Goal: Task Accomplishment & Management: Manage account settings

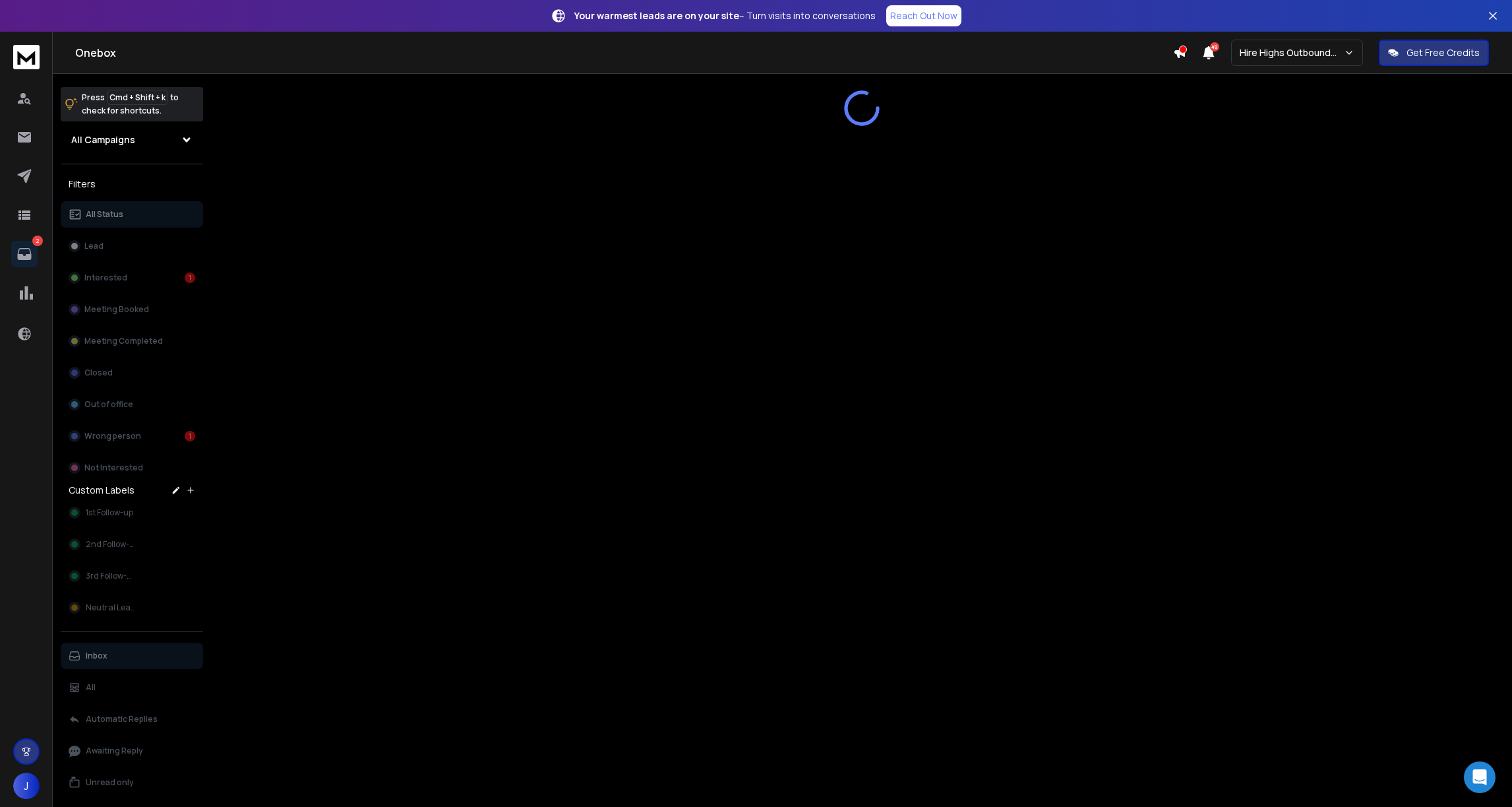
click at [166, 278] on button "Interested 1" at bounding box center [132, 278] width 143 height 27
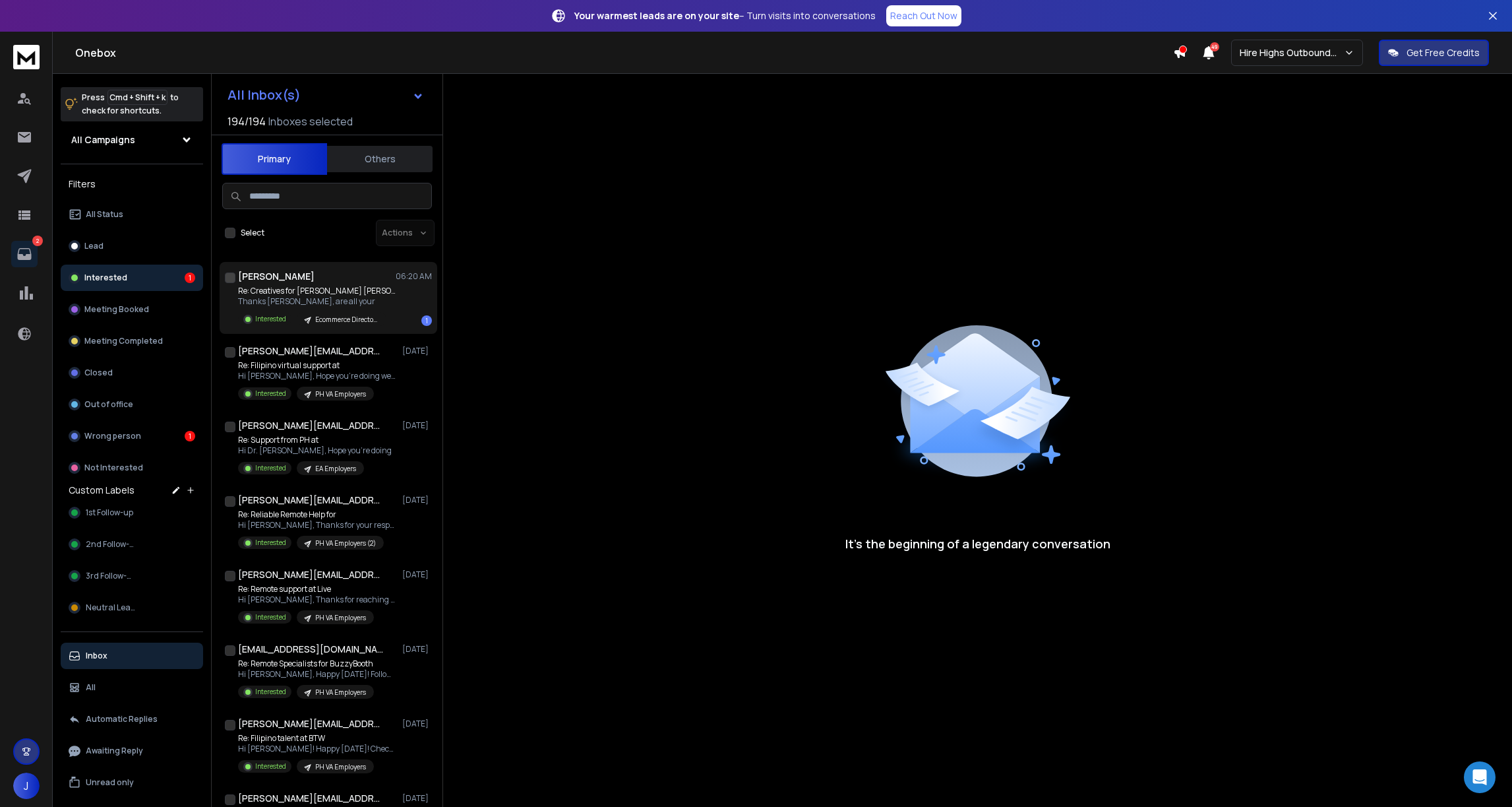
click at [399, 283] on div "[PERSON_NAME] 06:20 AM Re: Creatives for [PERSON_NAME] [PERSON_NAME] Thanks [PE…" at bounding box center [335, 298] width 194 height 56
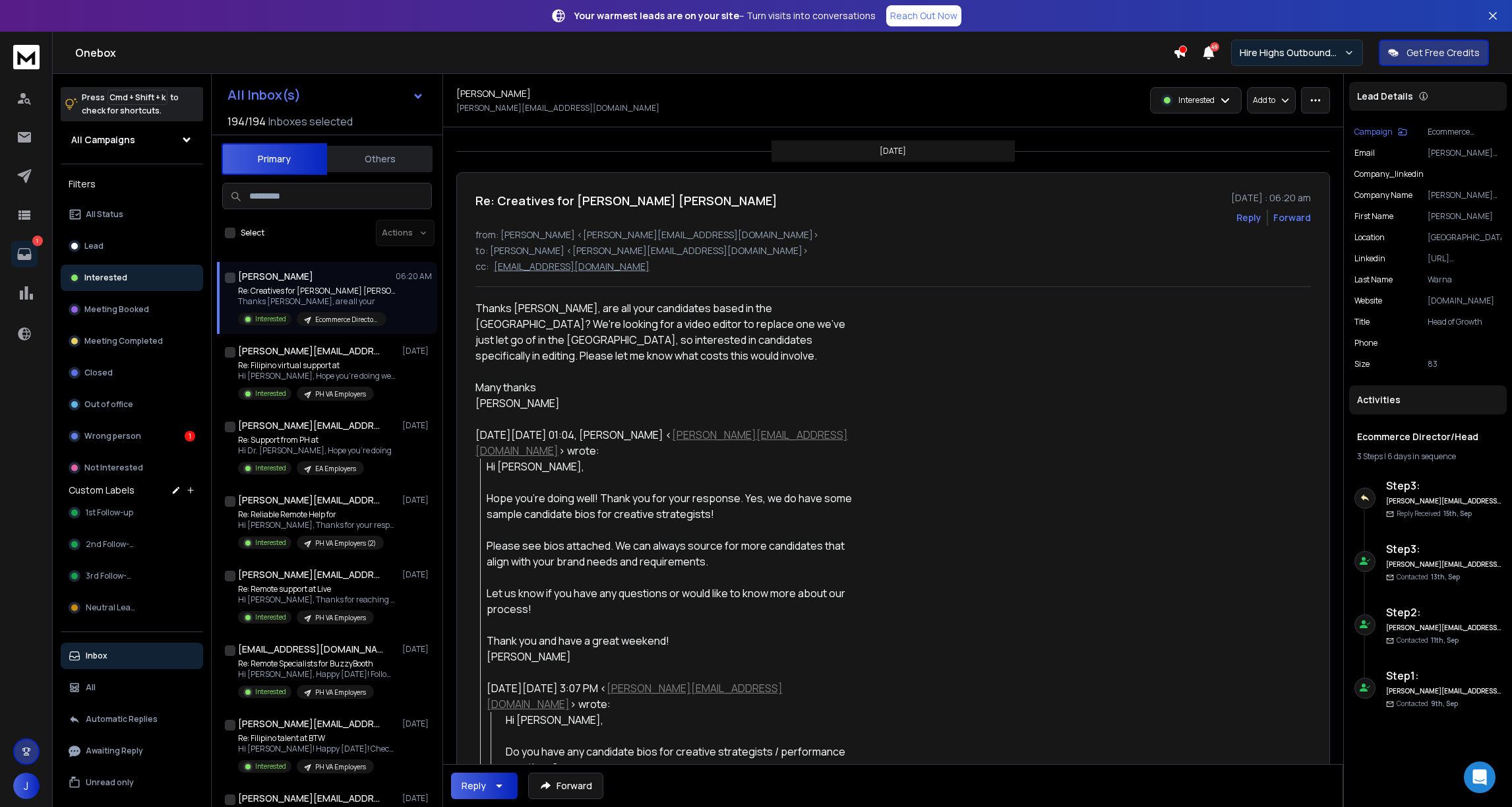
click at [1316, 62] on button "Hire Highs Outbound Engine" at bounding box center [1297, 53] width 132 height 27
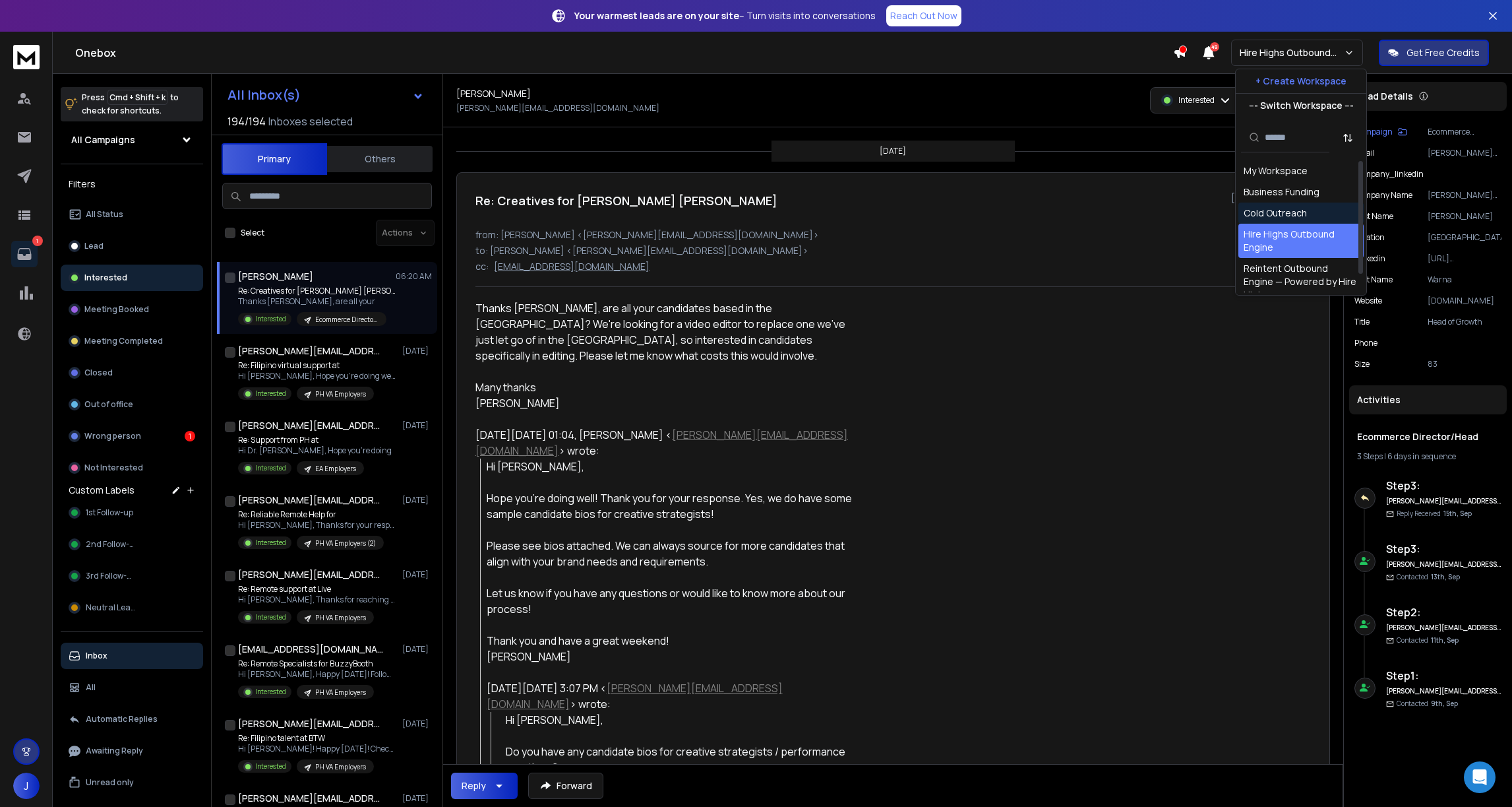
click at [1287, 207] on div "Cold Outreach" at bounding box center [1275, 213] width 64 height 13
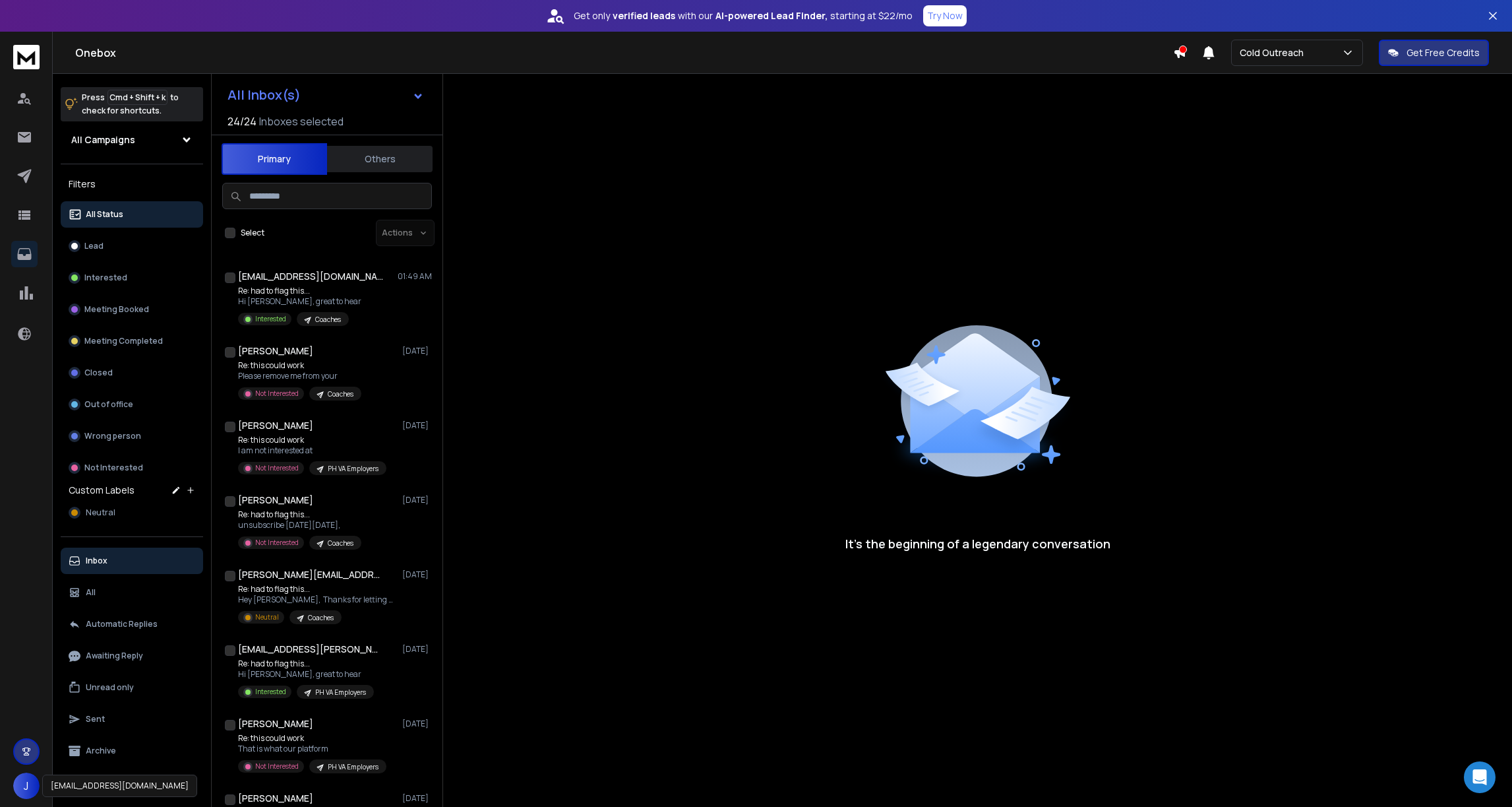
click at [33, 786] on span "J" at bounding box center [27, 786] width 27 height 27
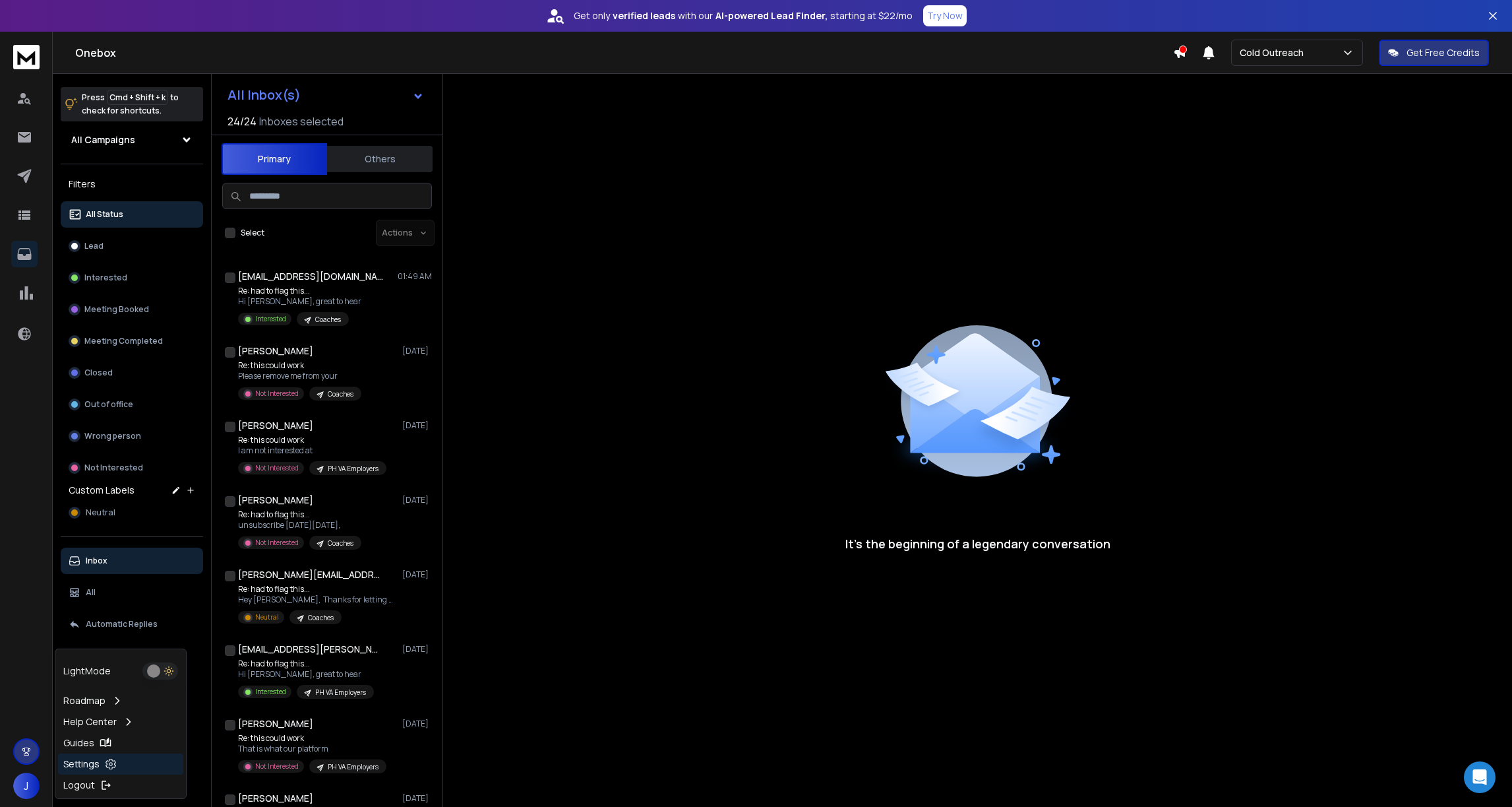
click at [94, 764] on p "Settings" at bounding box center [81, 764] width 36 height 13
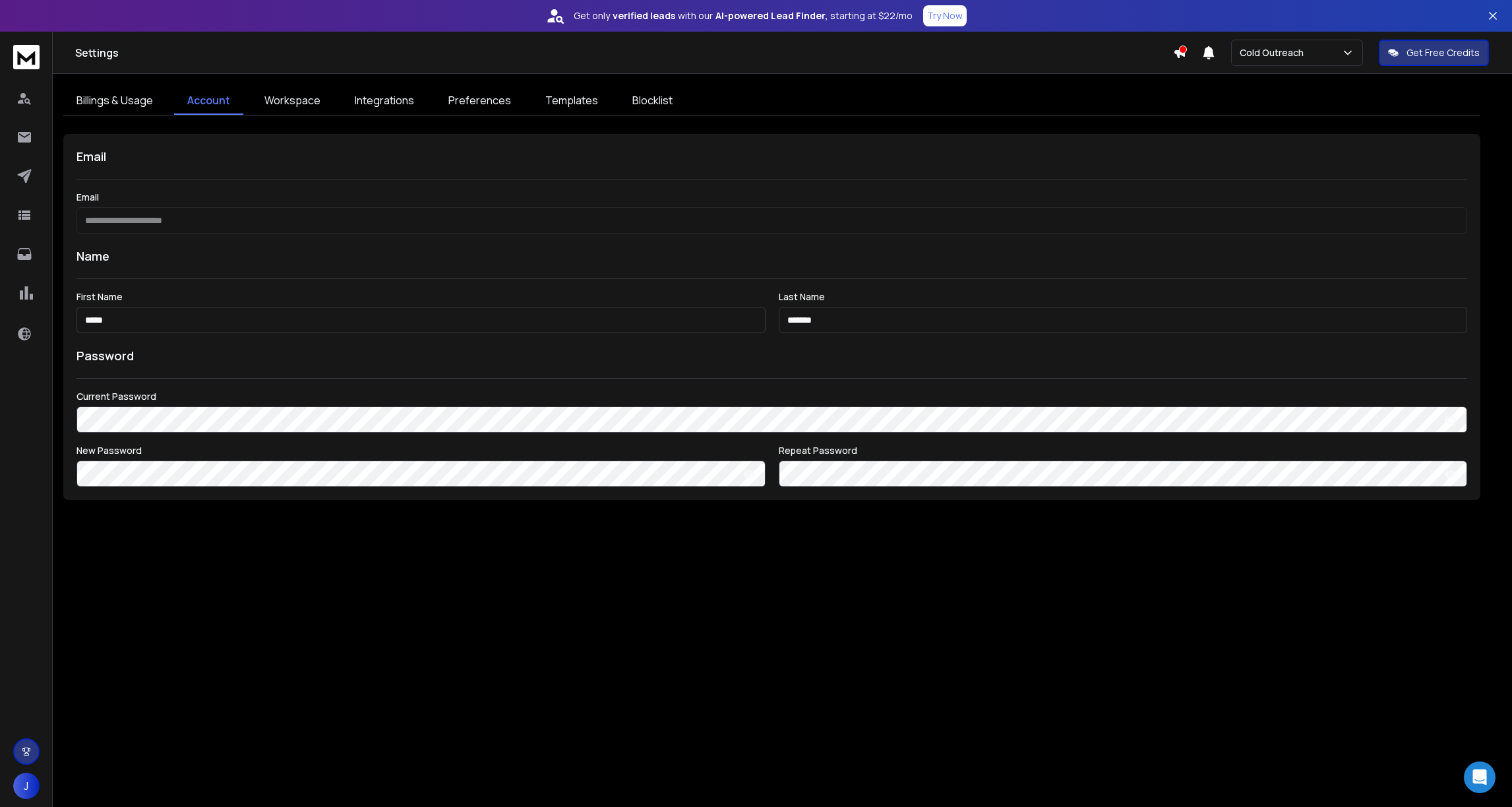
click at [583, 99] on link "Templates" at bounding box center [572, 101] width 79 height 27
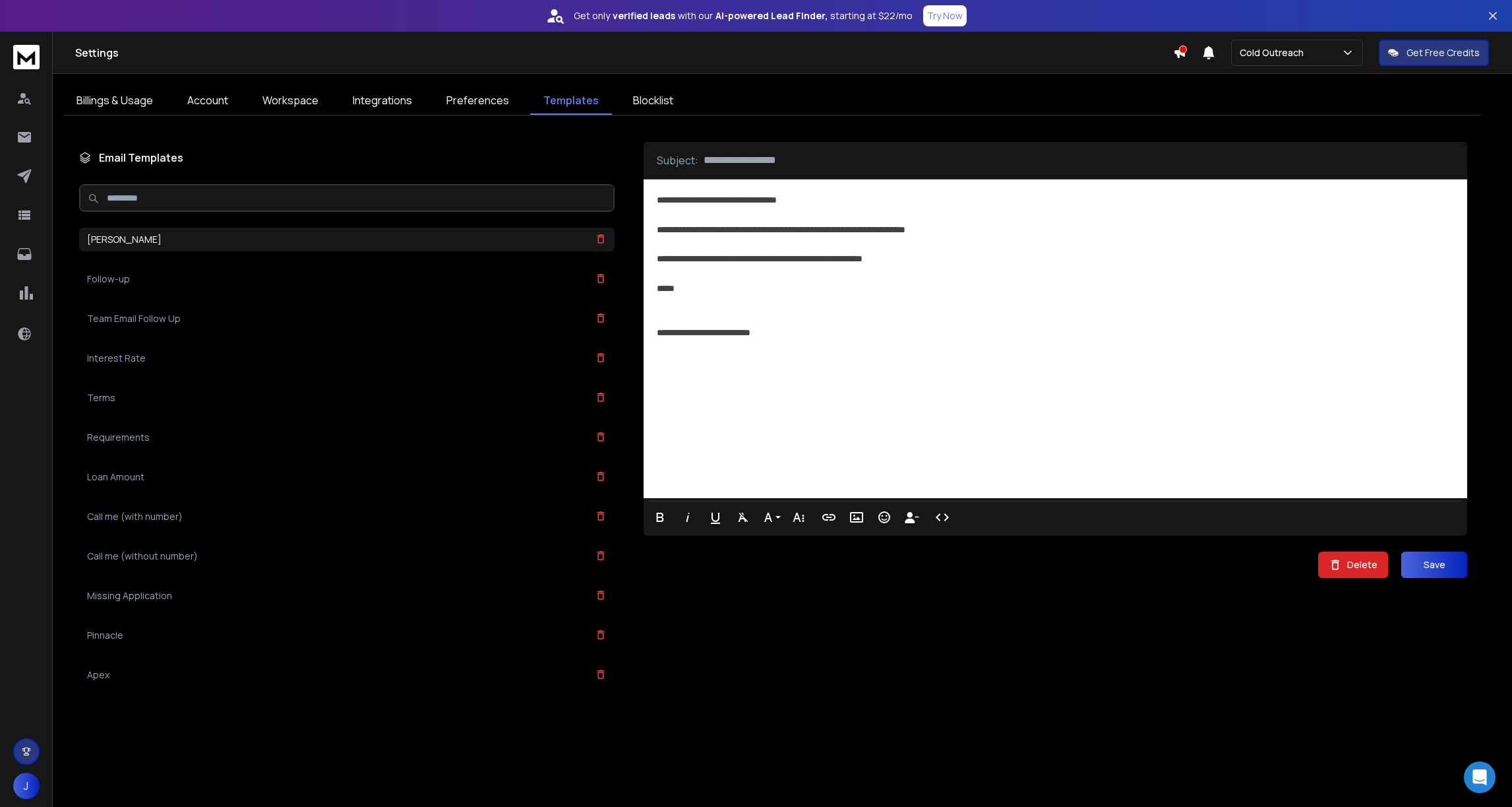
click at [381, 95] on link "Integrations" at bounding box center [382, 101] width 86 height 27
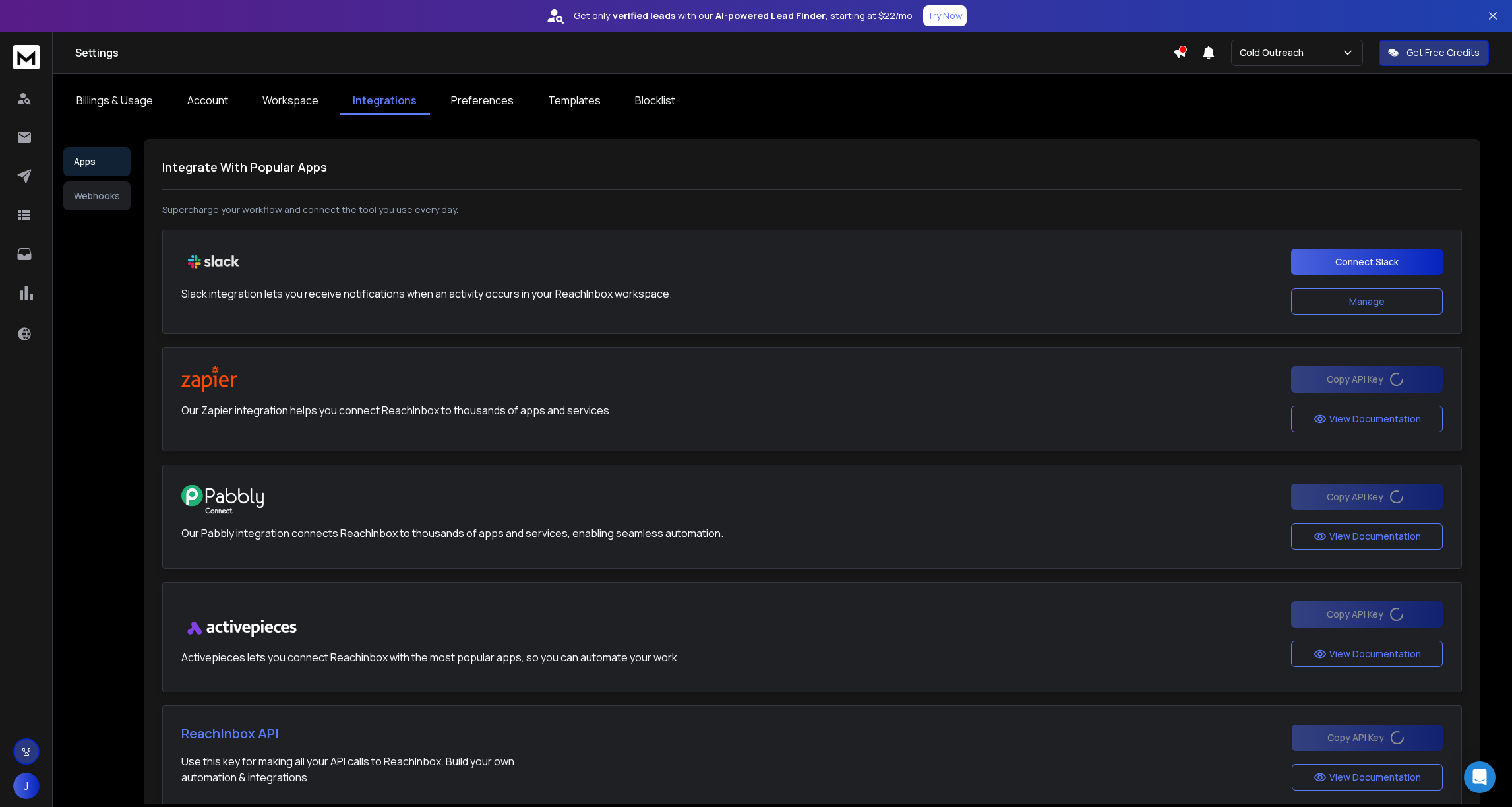
click at [271, 101] on link "Workspace" at bounding box center [290, 101] width 82 height 27
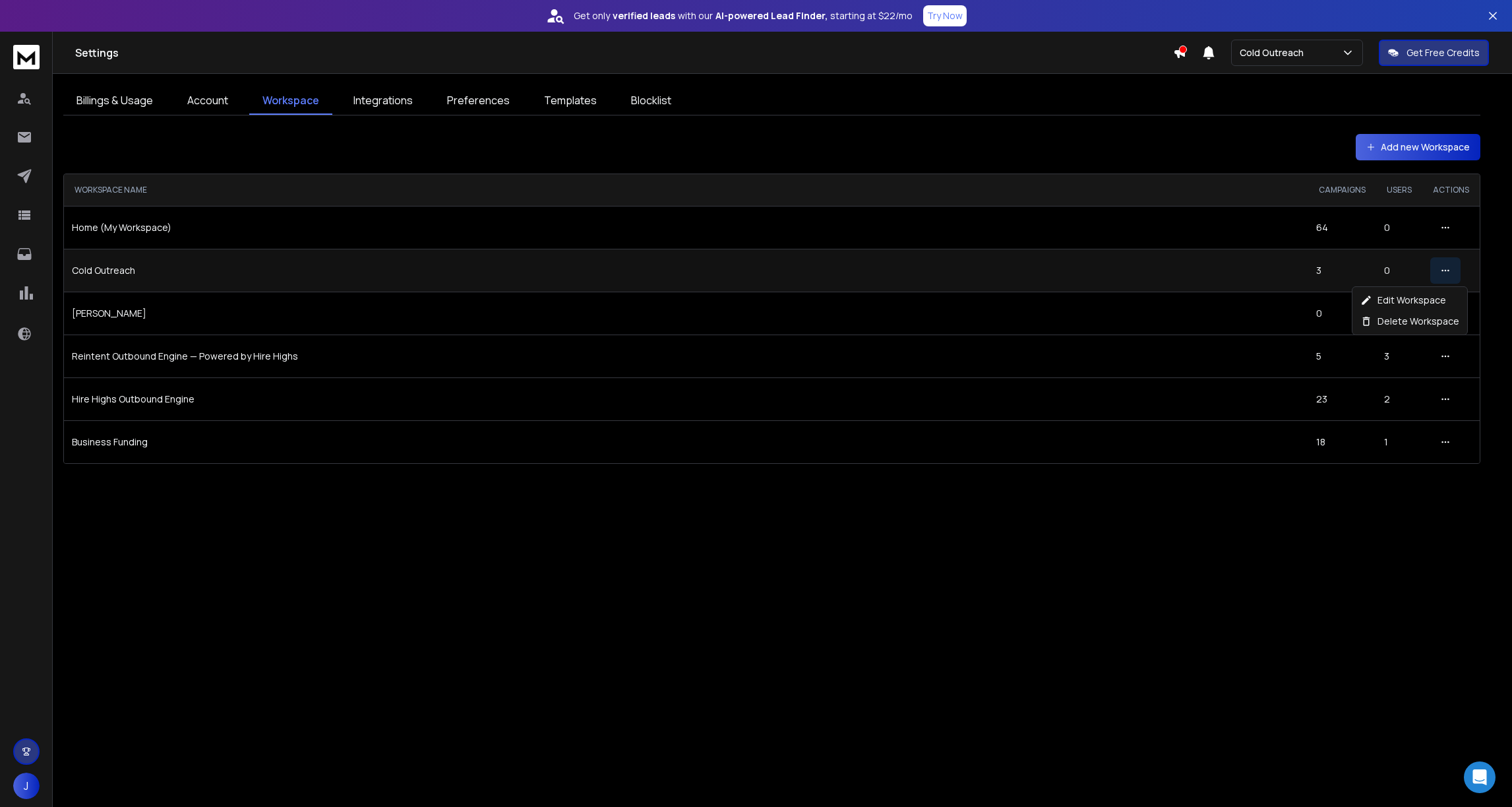
click at [1440, 262] on button "button" at bounding box center [1445, 271] width 30 height 27
click at [1213, 249] on td "Cold Outreach" at bounding box center [685, 270] width 1244 height 43
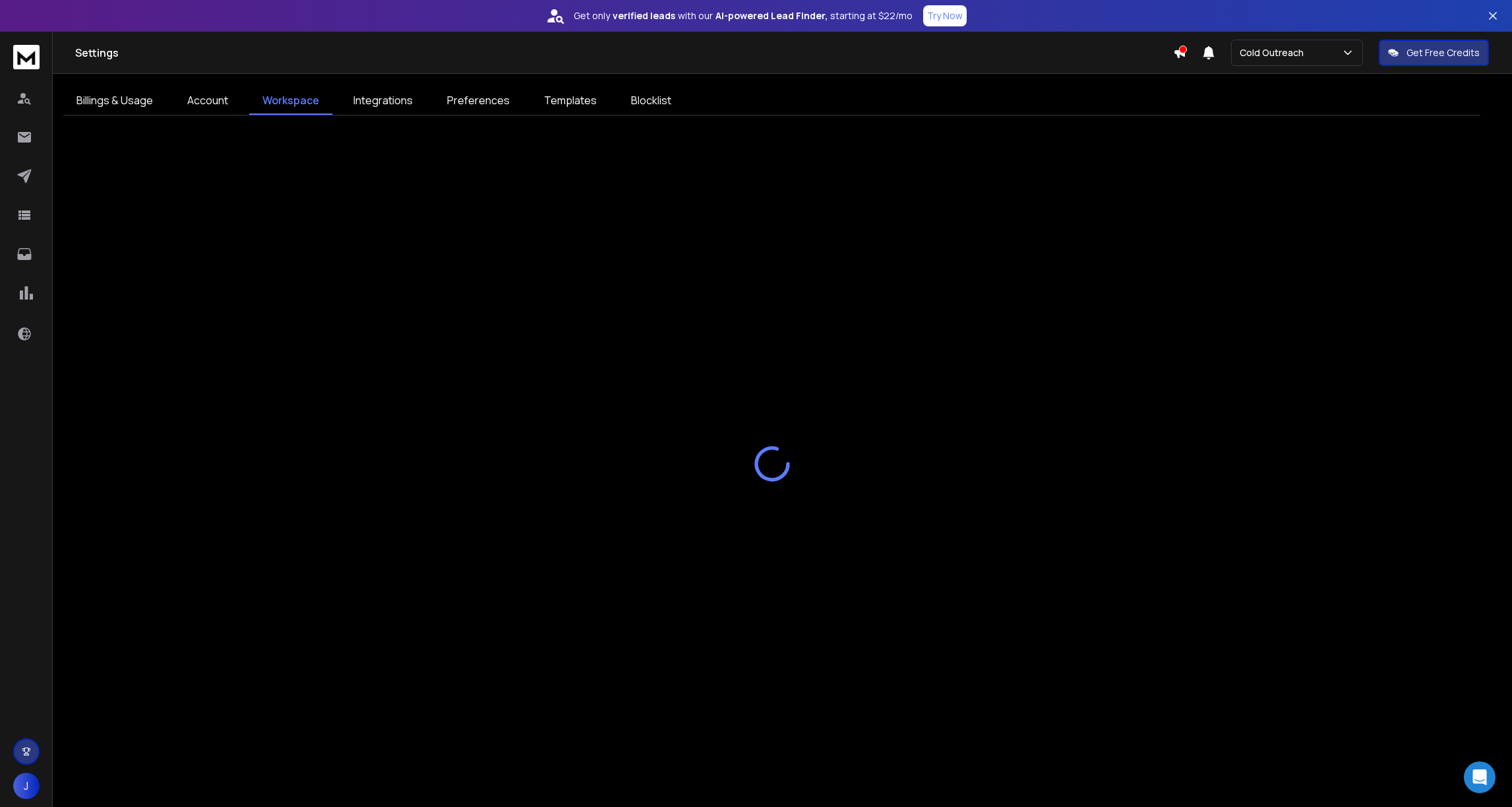
click at [1213, 264] on div at bounding box center [772, 463] width 1417 height 659
click at [146, 220] on button "Whitelabeling & Settings" at bounding box center [126, 217] width 126 height 29
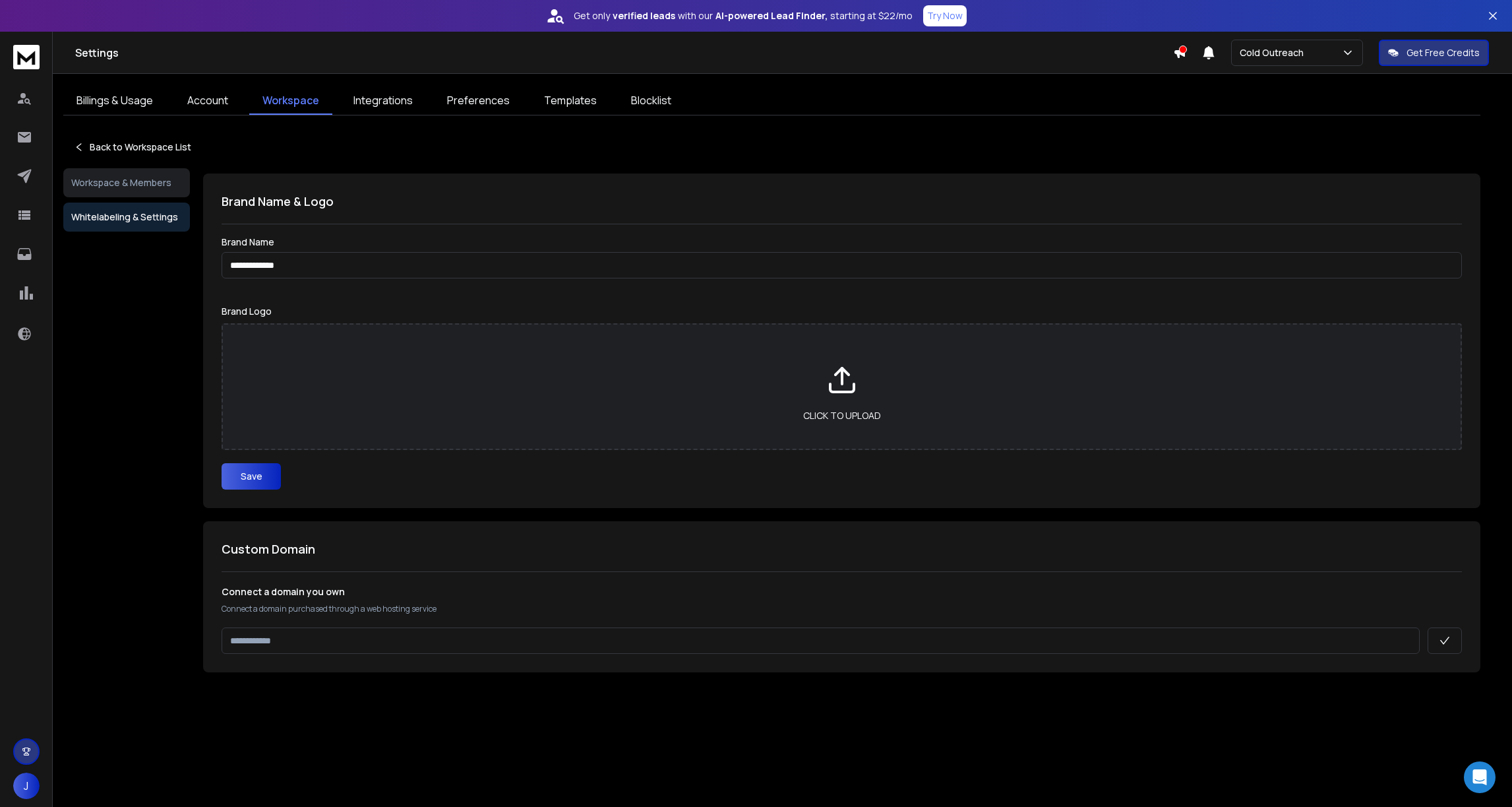
click at [140, 189] on button "Workspace & Members" at bounding box center [126, 182] width 126 height 29
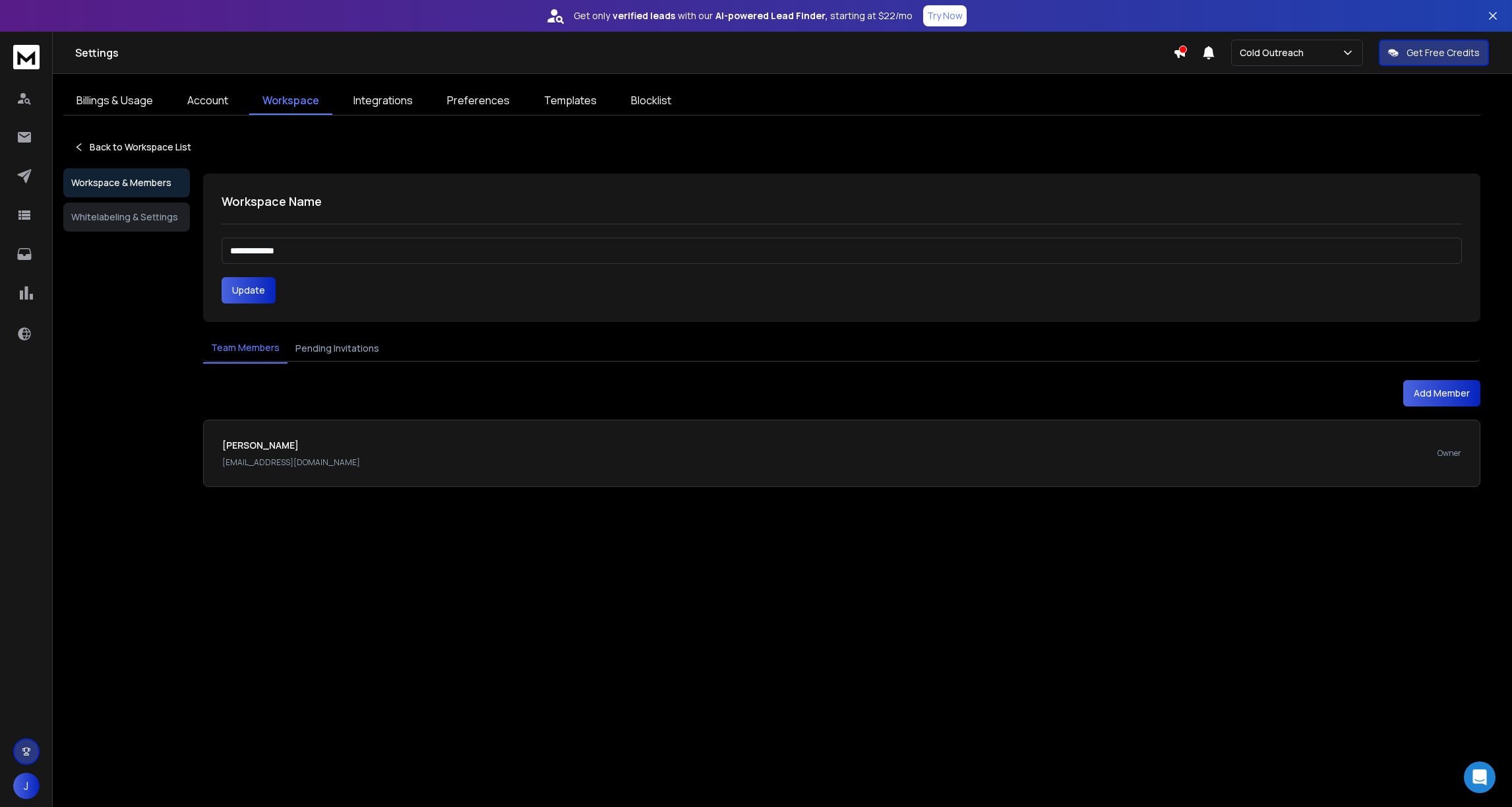
click at [1437, 392] on button "Add Member" at bounding box center [1442, 394] width 77 height 27
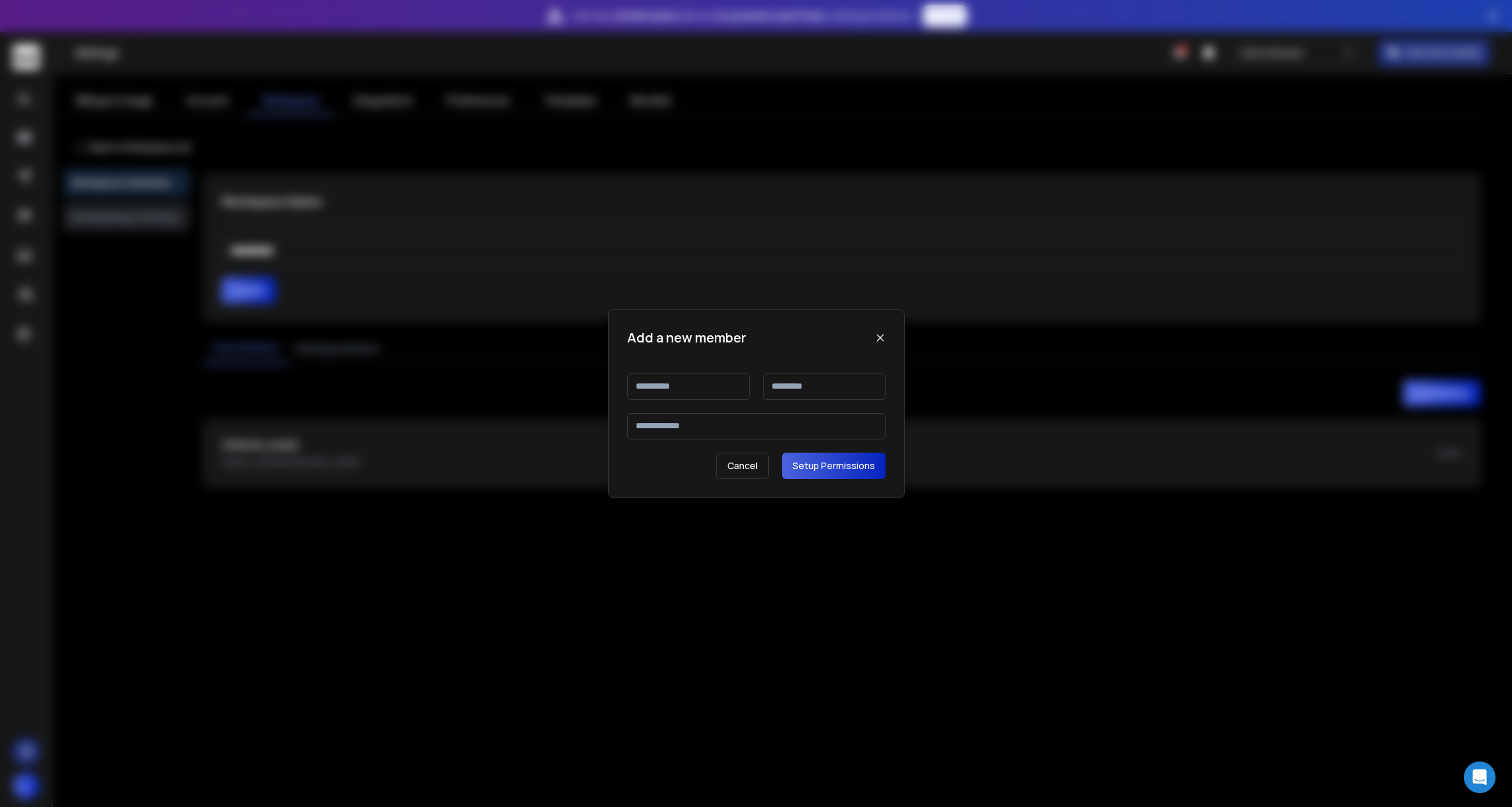
click at [696, 390] on input at bounding box center [688, 387] width 123 height 27
type input "********"
type input "***"
type input "**********"
click at [855, 470] on button "Setup Permissions" at bounding box center [834, 466] width 104 height 27
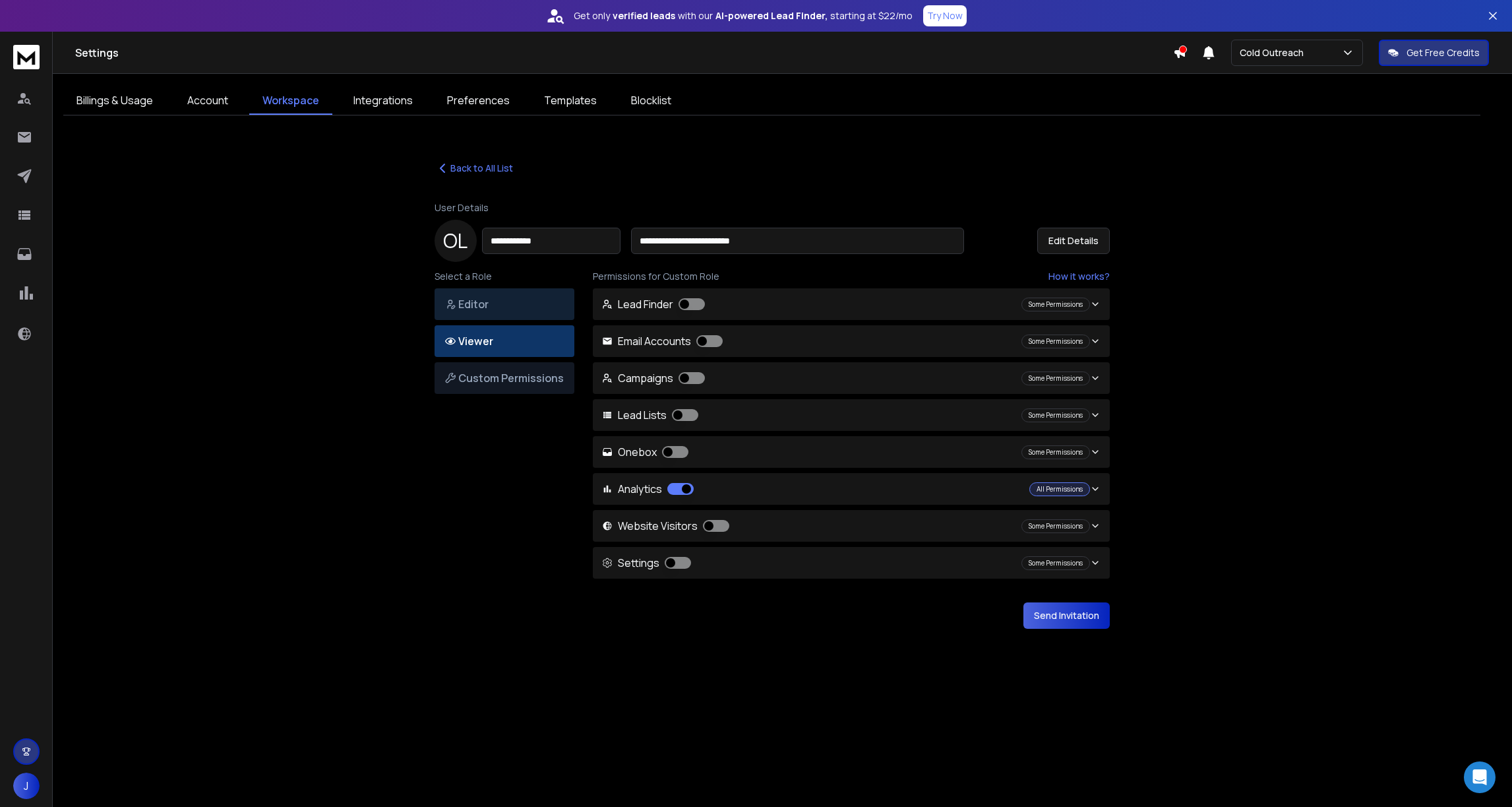
click at [498, 299] on p "Editor" at bounding box center [504, 303] width 119 height 16
click at [455, 299] on button "Editor" at bounding box center [450, 304] width 10 height 33
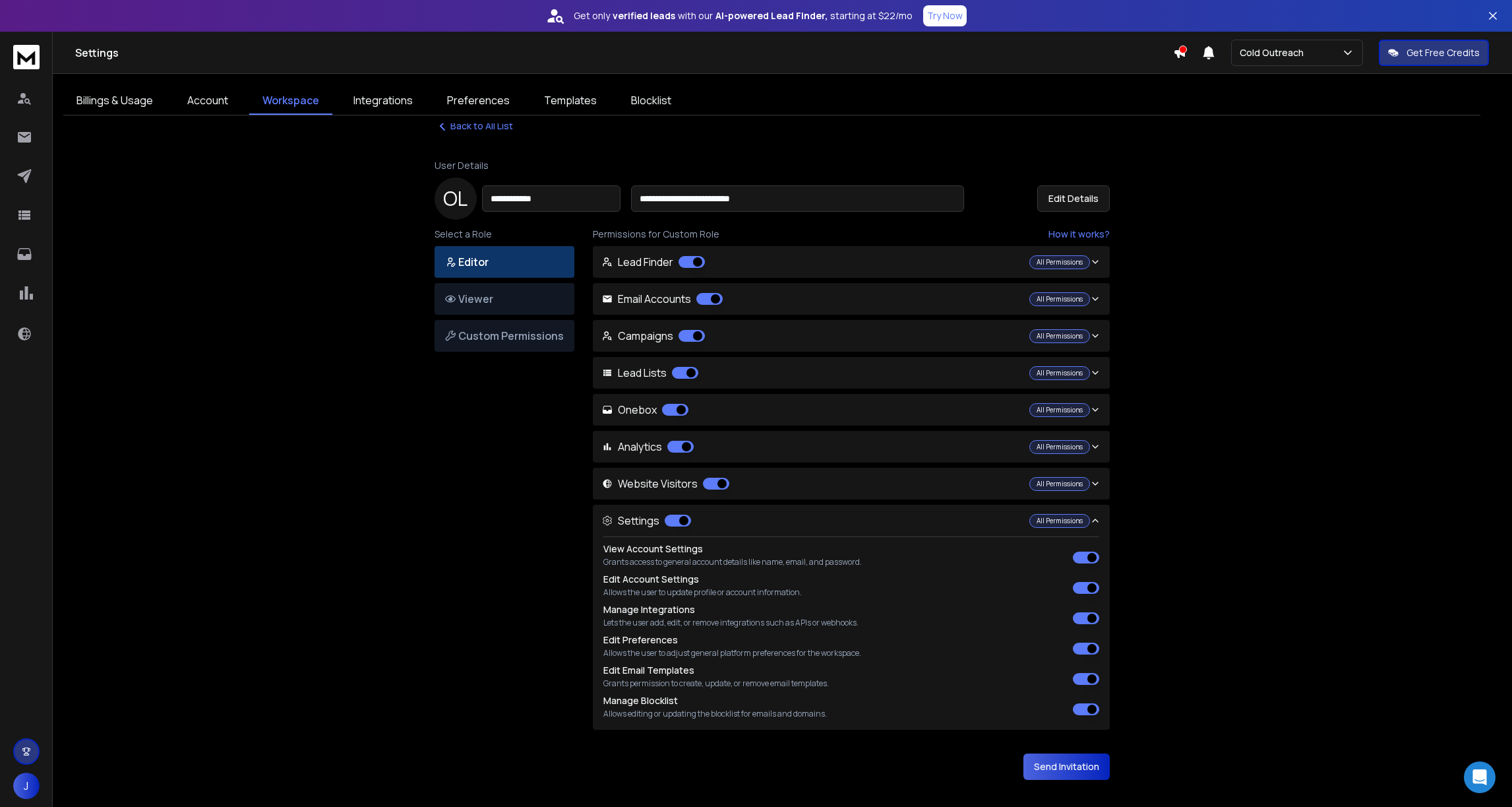
scroll to position [45, 0]
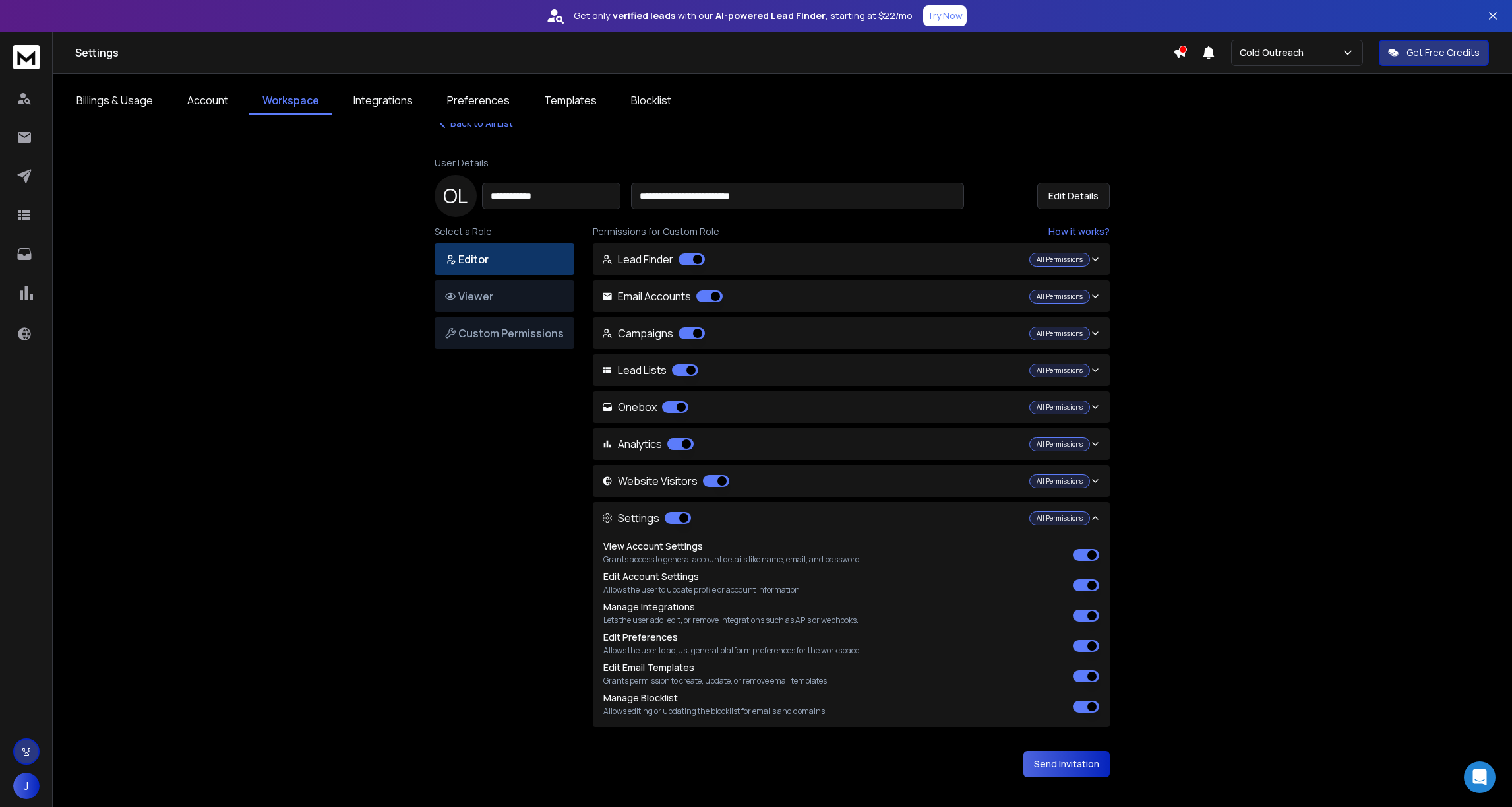
click at [1079, 772] on button "Send Invitation" at bounding box center [1066, 764] width 87 height 27
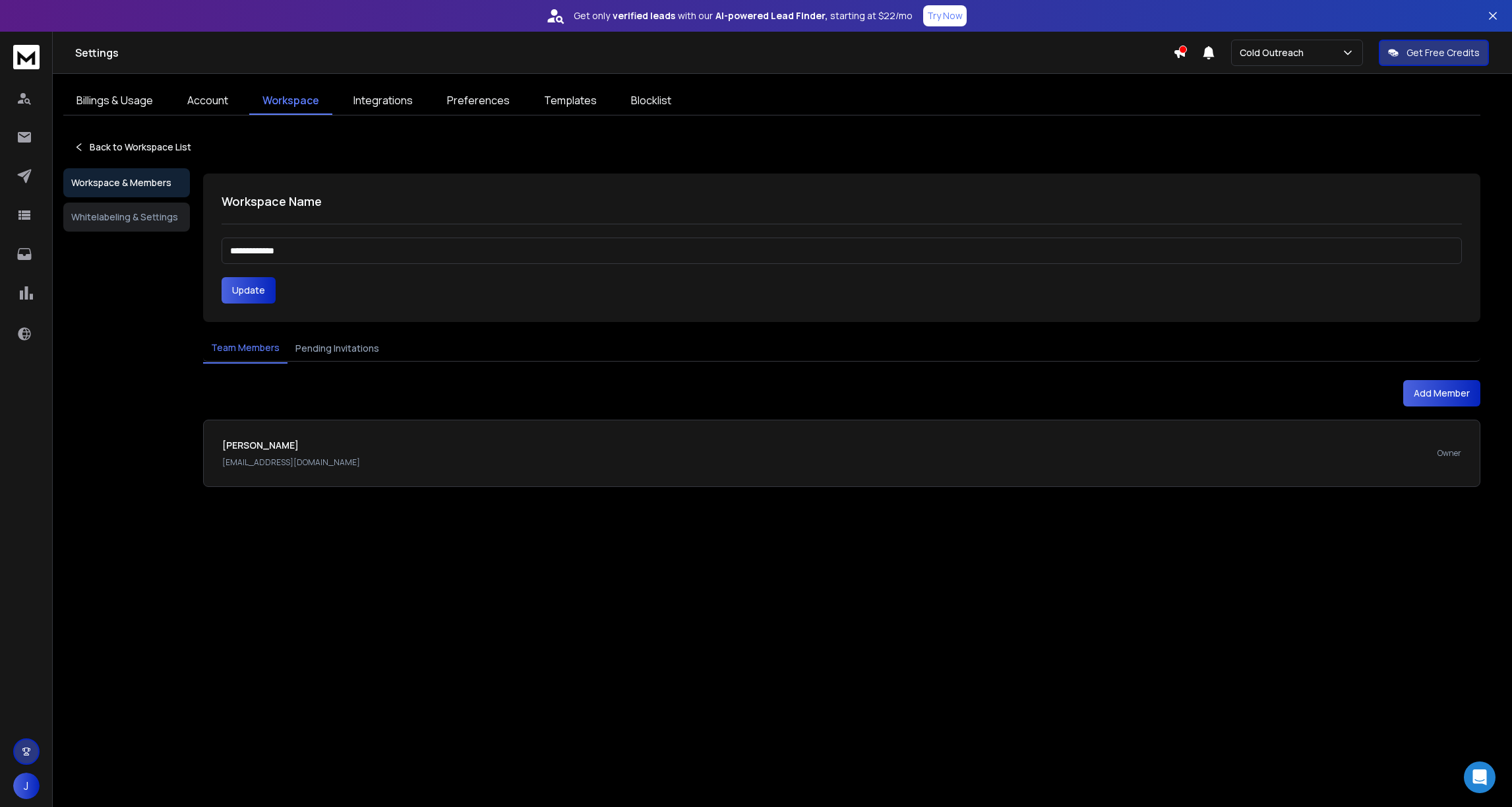
click at [84, 146] on link "Back to Workspace List" at bounding box center [132, 147] width 118 height 13
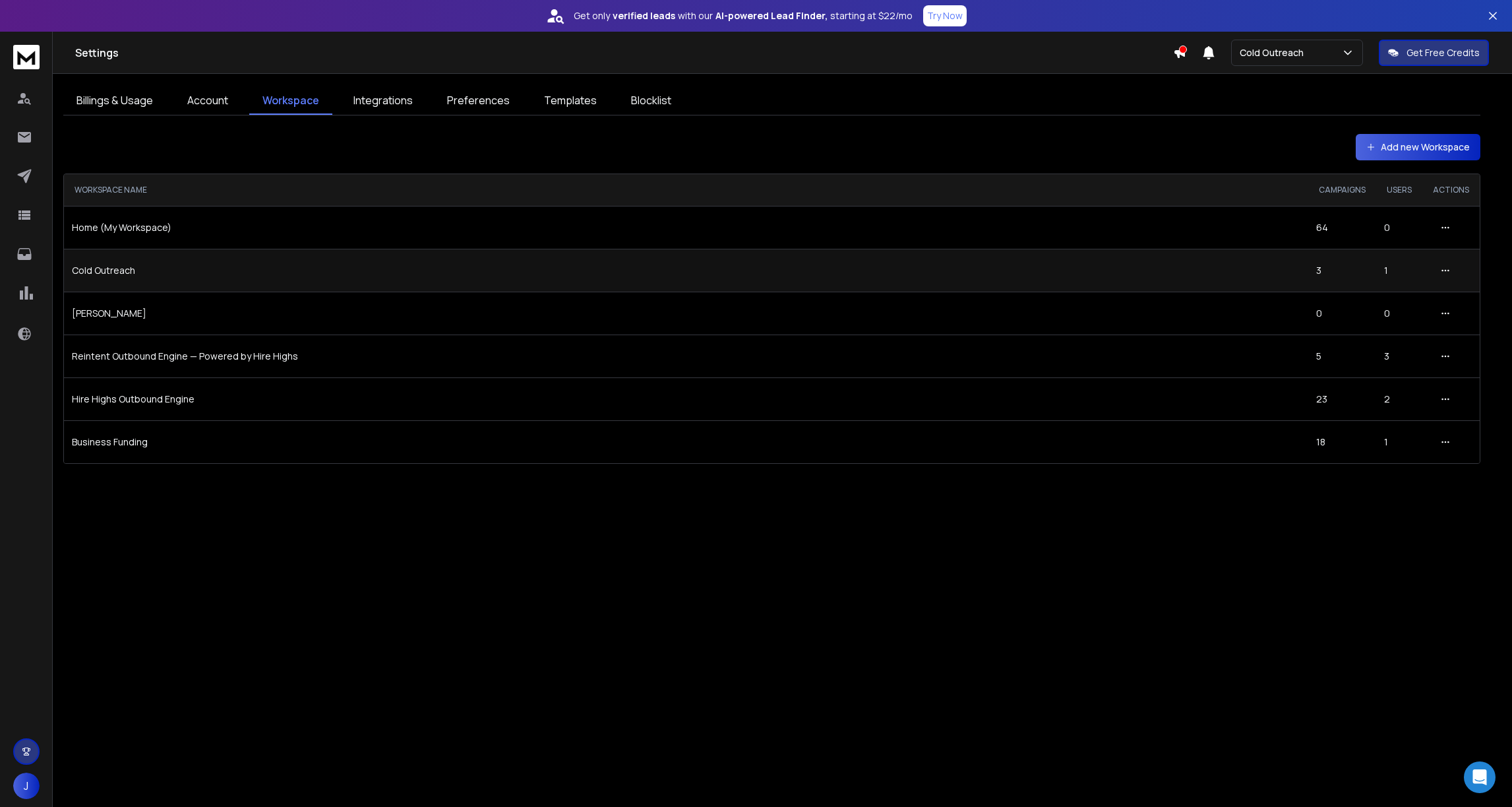
click at [121, 266] on td "Cold Outreach" at bounding box center [685, 270] width 1244 height 43
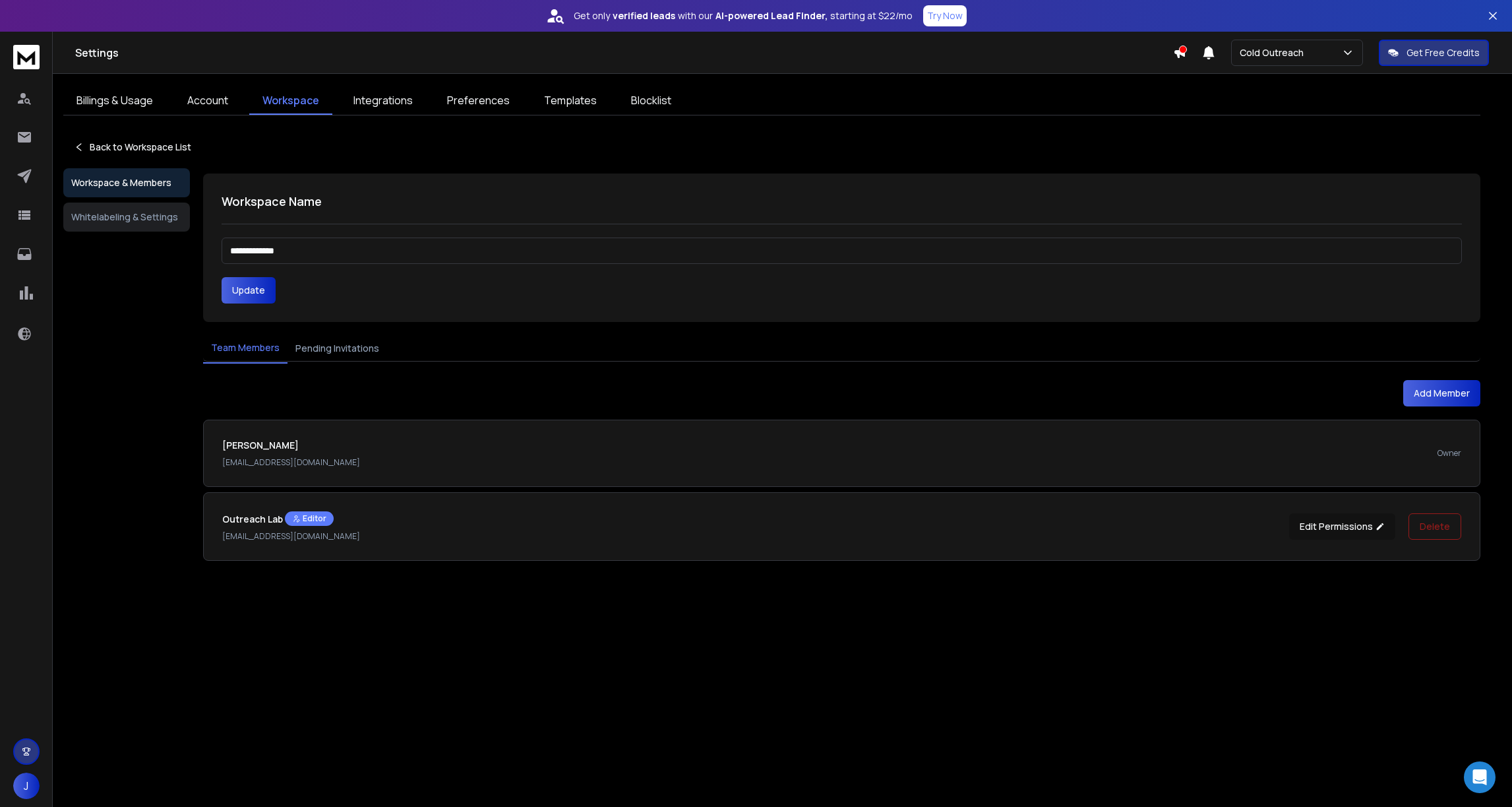
drag, startPoint x: 253, startPoint y: 253, endPoint x: 217, endPoint y: 248, distance: 36.3
click at [217, 248] on div "**********" at bounding box center [841, 248] width 1277 height 149
click at [332, 250] on input "********" at bounding box center [841, 251] width 1240 height 27
type input "**********"
click at [276, 292] on div "Update" at bounding box center [841, 291] width 1240 height 27
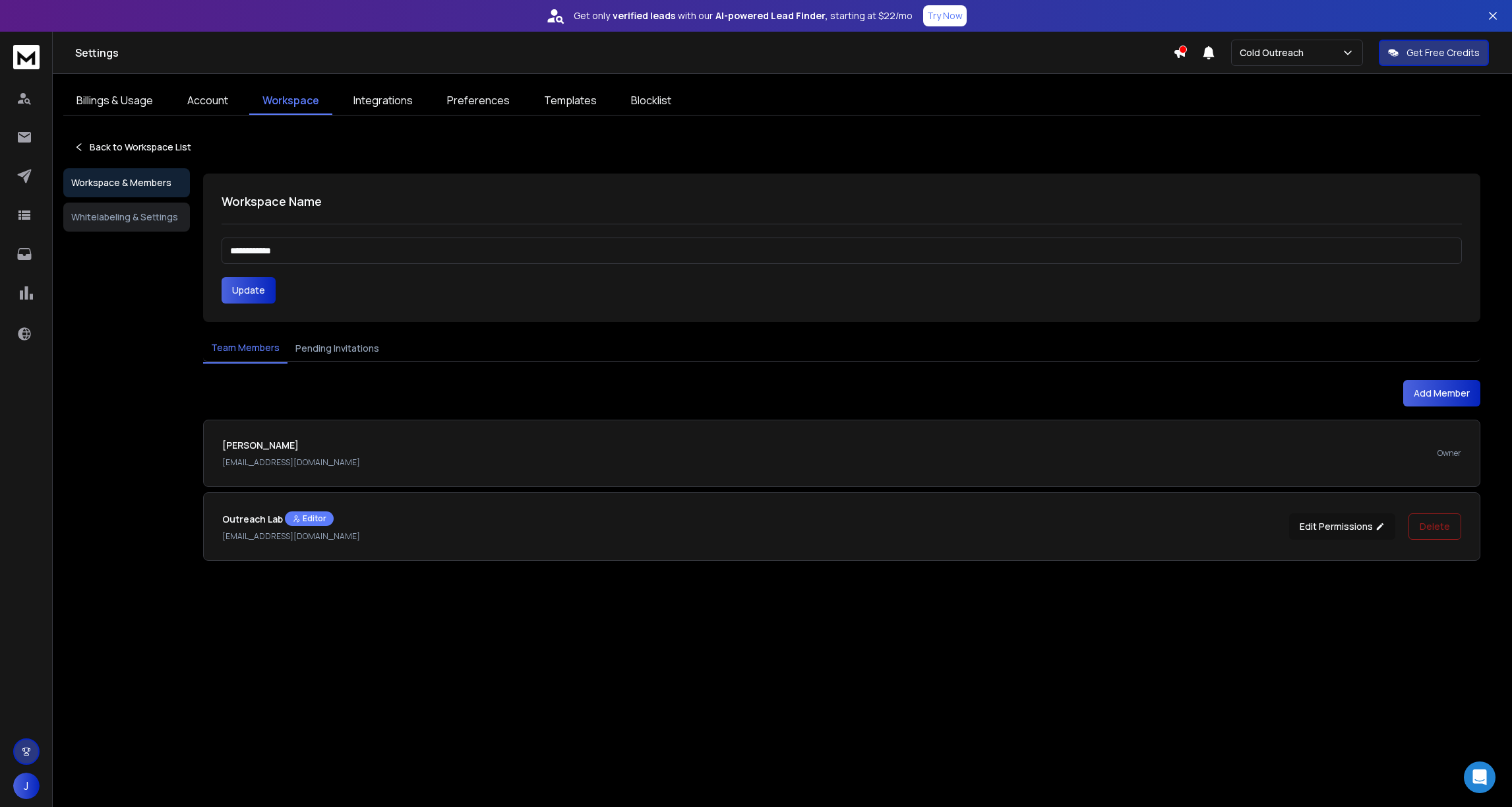
click at [236, 286] on button "Update" at bounding box center [248, 291] width 54 height 27
